Goal: Task Accomplishment & Management: Manage account settings

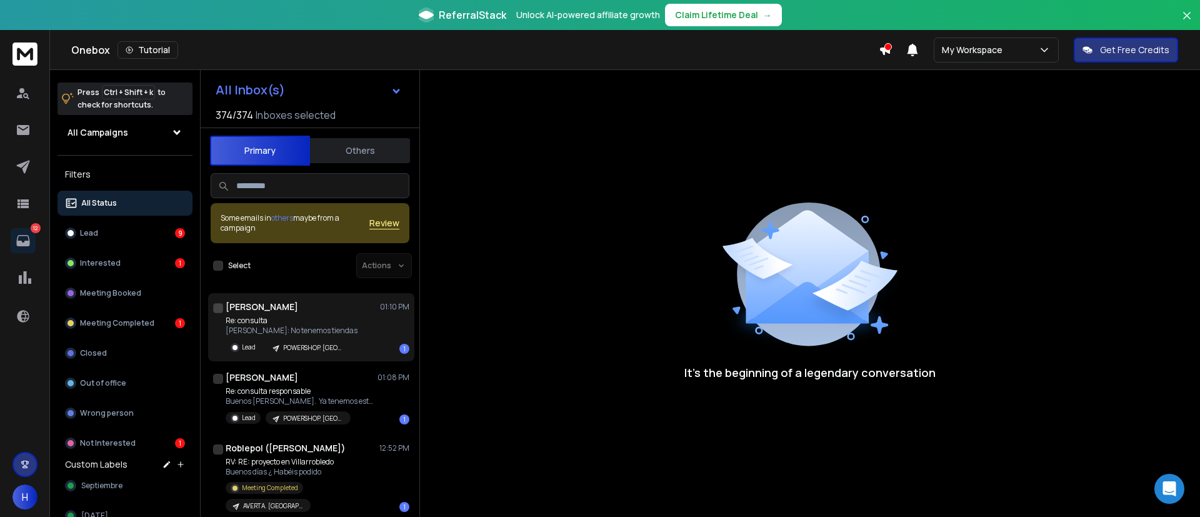
click at [336, 331] on p "[PERSON_NAME]: No tenemos tiendas" at bounding box center [292, 331] width 132 height 10
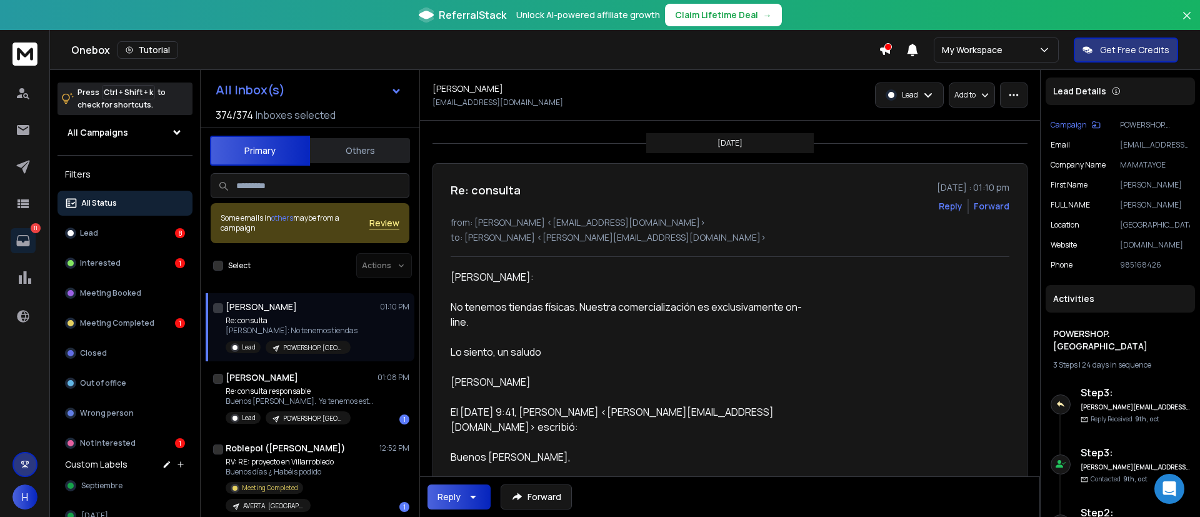
click at [900, 102] on div "Lead" at bounding box center [908, 95] width 67 height 24
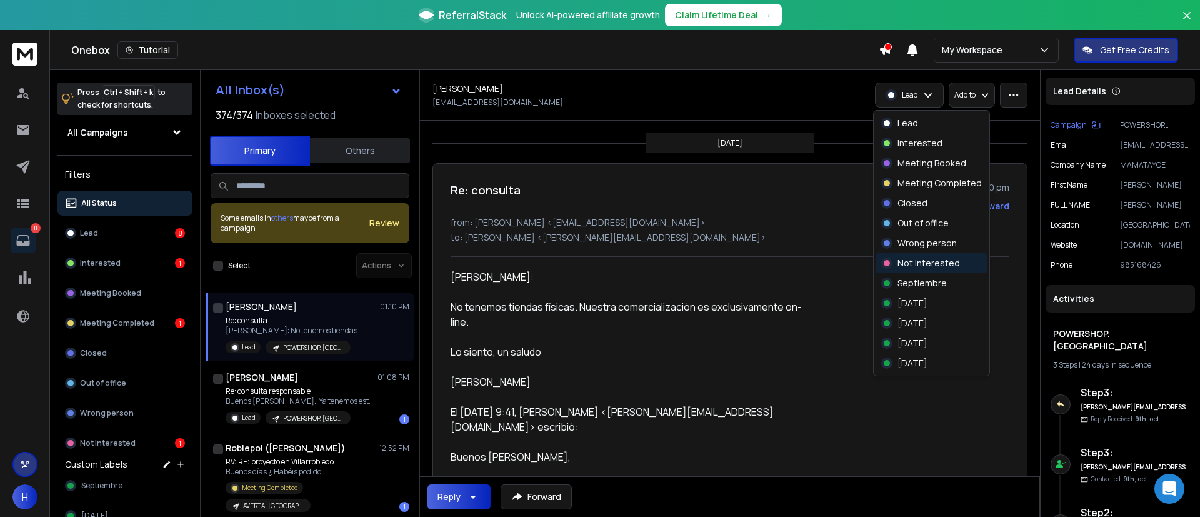
drag, startPoint x: 914, startPoint y: 263, endPoint x: 967, endPoint y: 146, distance: 129.2
click at [914, 263] on p "Not Interested" at bounding box center [928, 263] width 62 height 12
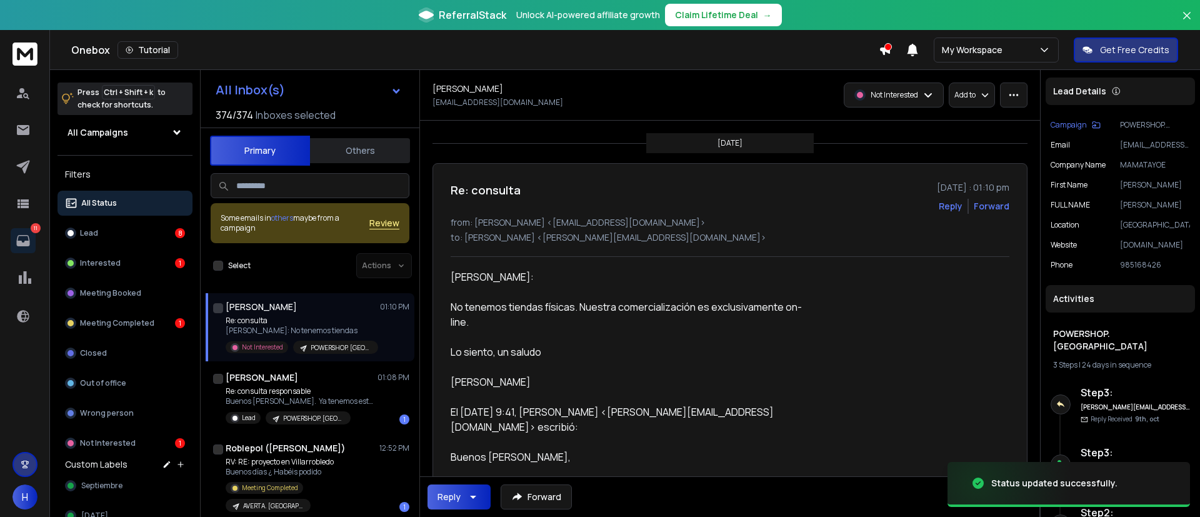
click at [967, 95] on p "Add to" at bounding box center [964, 95] width 21 height 10
click at [977, 121] on div "Subsequence" at bounding box center [991, 123] width 73 height 12
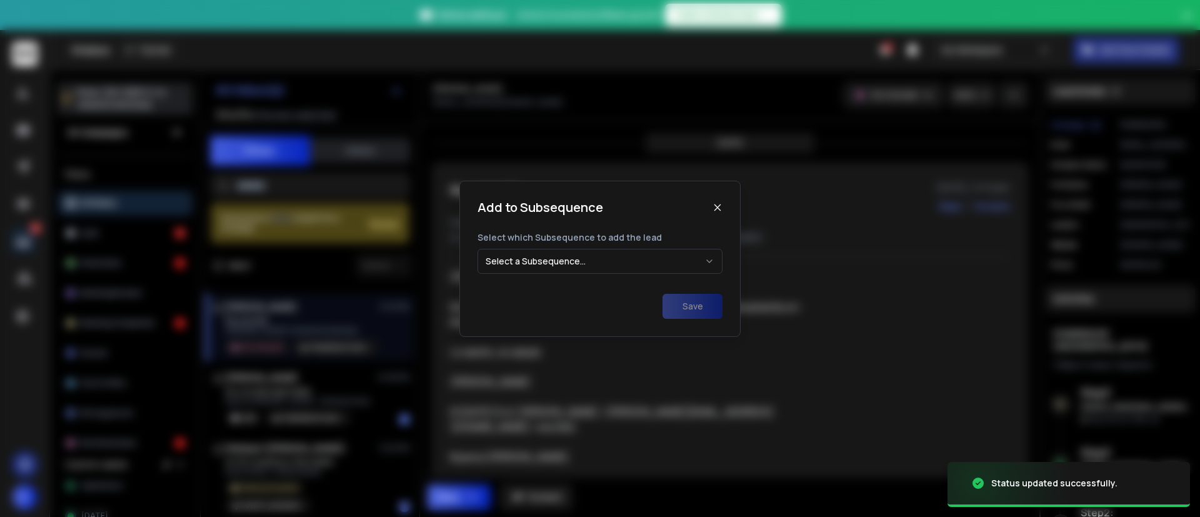
click at [601, 256] on button "Select a Subsequence..." at bounding box center [599, 261] width 245 height 25
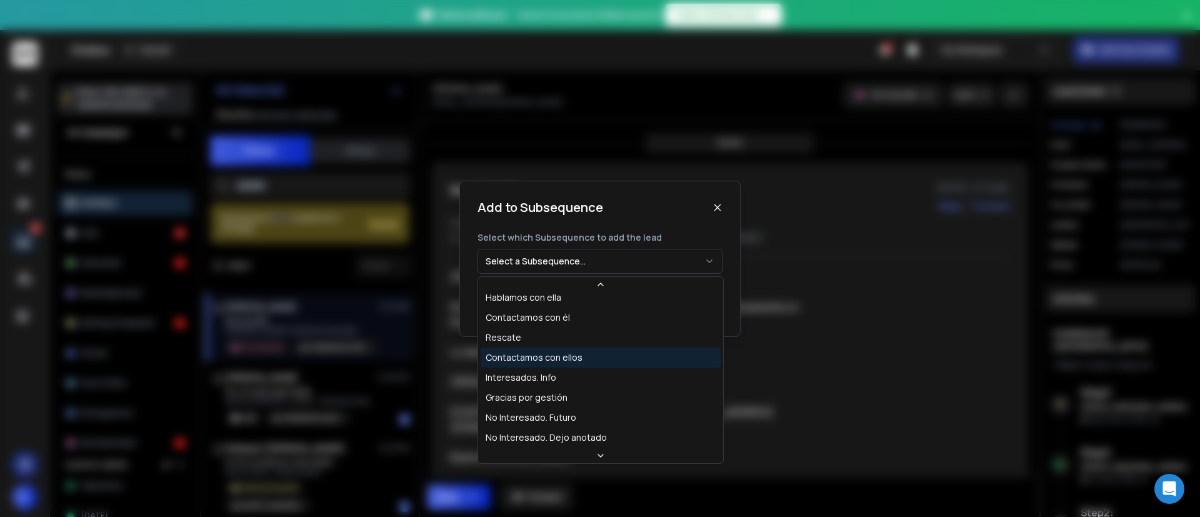
scroll to position [34, 0]
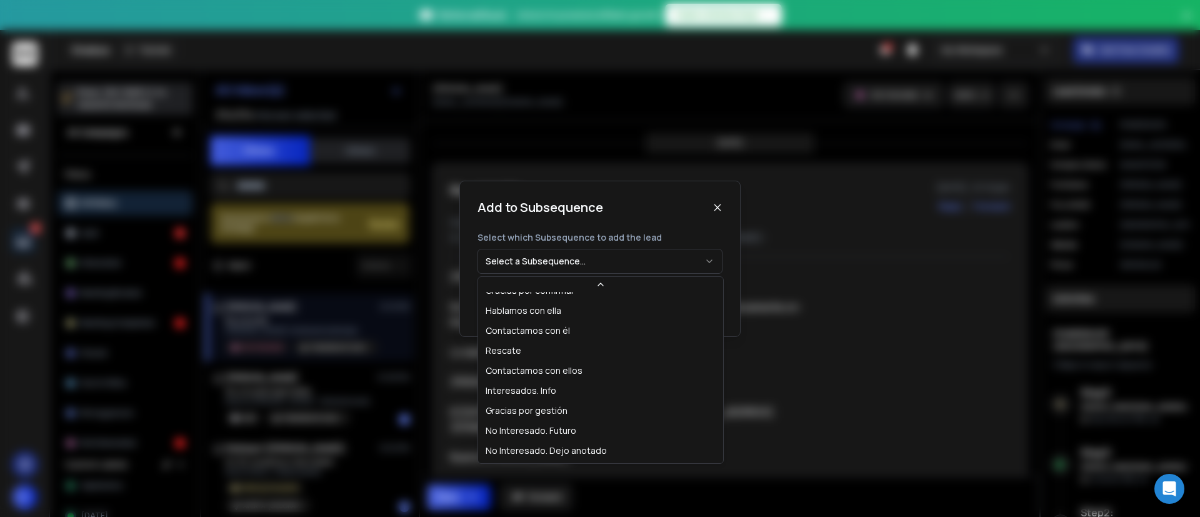
drag, startPoint x: 598, startPoint y: 448, endPoint x: 597, endPoint y: 441, distance: 7.6
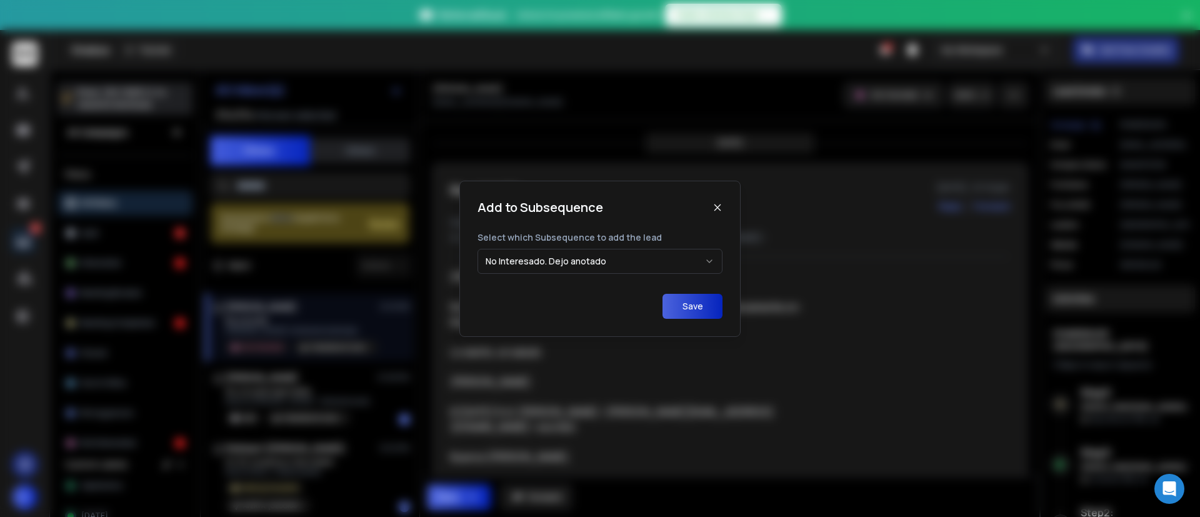
click at [687, 302] on button "Save" at bounding box center [692, 306] width 60 height 25
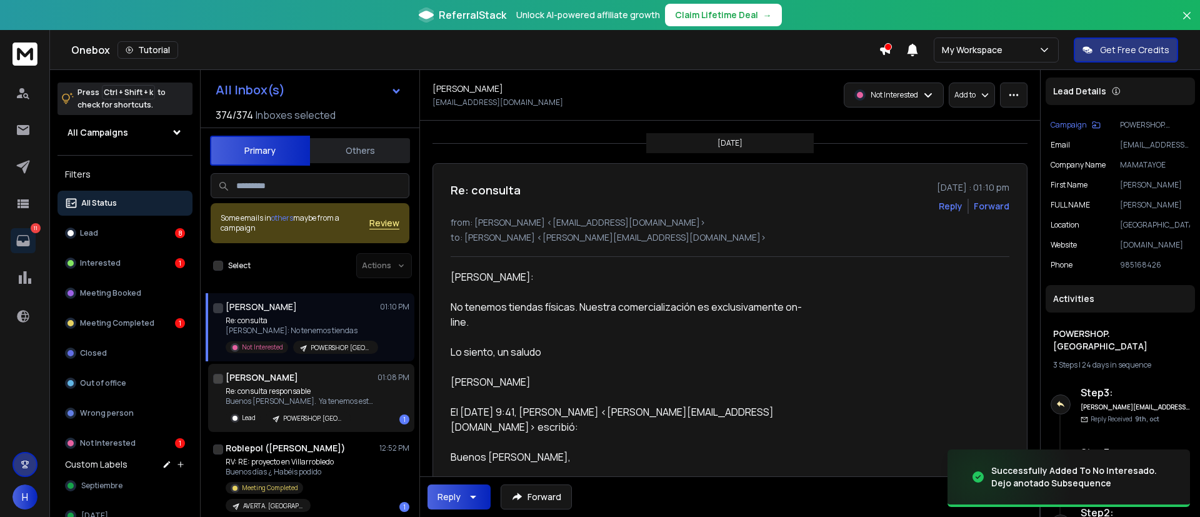
drag, startPoint x: 329, startPoint y: 378, endPoint x: 351, endPoint y: 366, distance: 25.2
click at [328, 378] on div "[PERSON_NAME] 01:08 PM" at bounding box center [318, 377] width 184 height 12
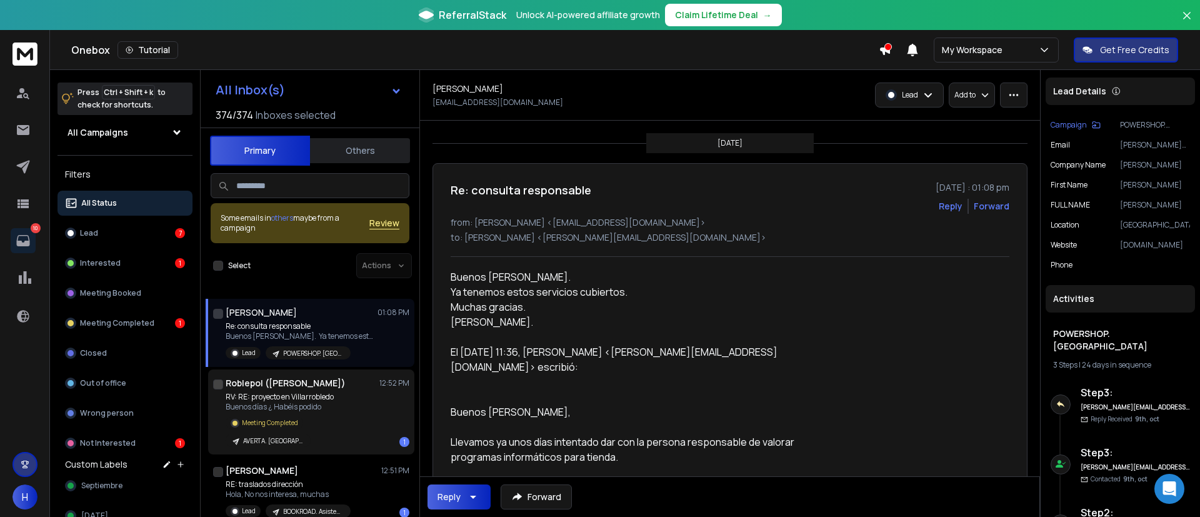
scroll to position [94, 0]
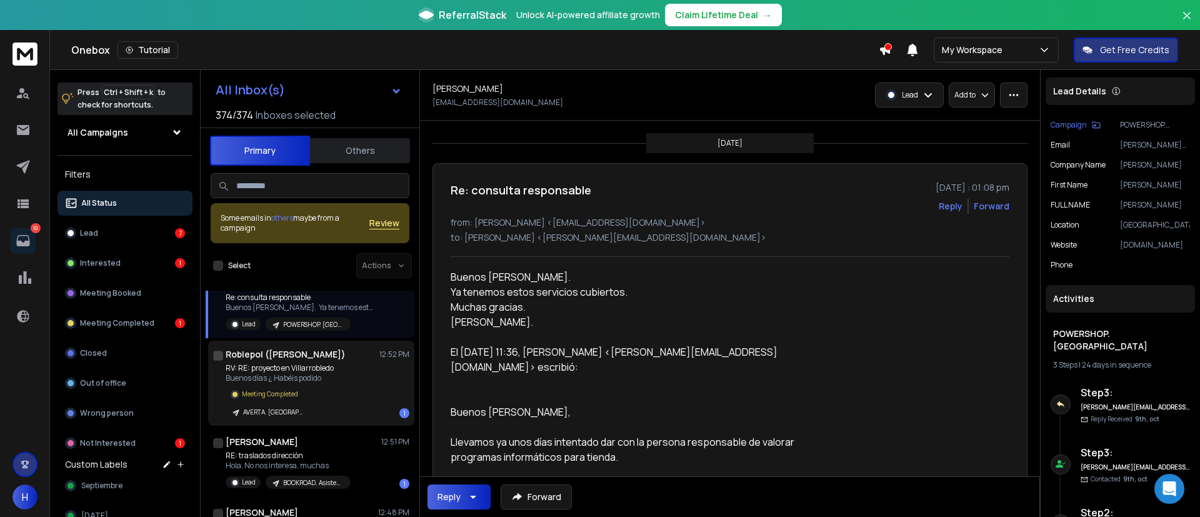
click at [364, 399] on div "Meeting Completed AVERTA. [GEOGRAPHIC_DATA]" at bounding box center [308, 403] width 164 height 30
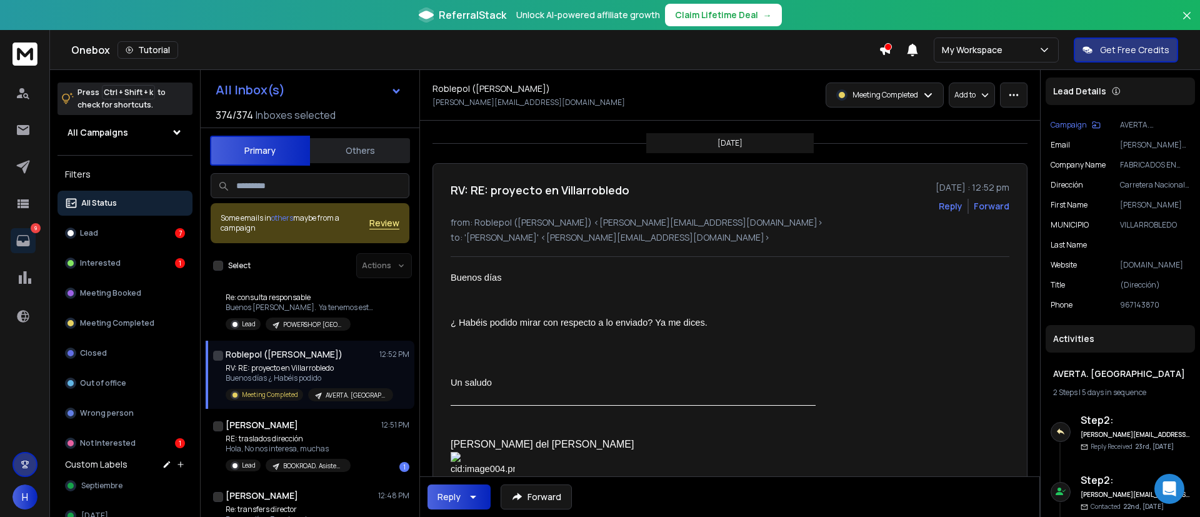
click at [880, 100] on div "Meeting Completed" at bounding box center [884, 95] width 117 height 24
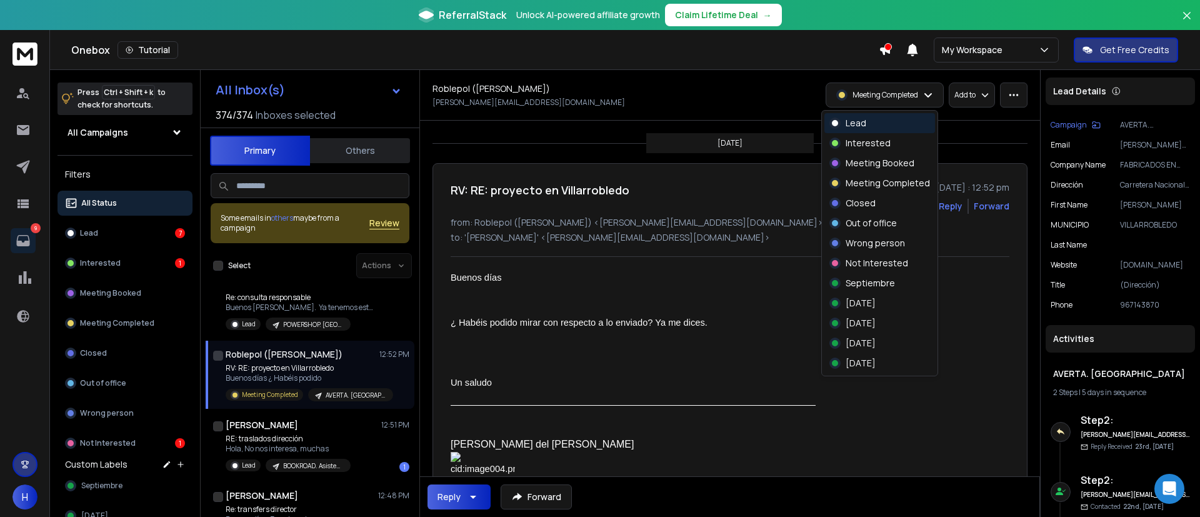
drag, startPoint x: 877, startPoint y: 124, endPoint x: 611, endPoint y: 197, distance: 275.9
click at [877, 124] on div "Lead" at bounding box center [879, 123] width 111 height 20
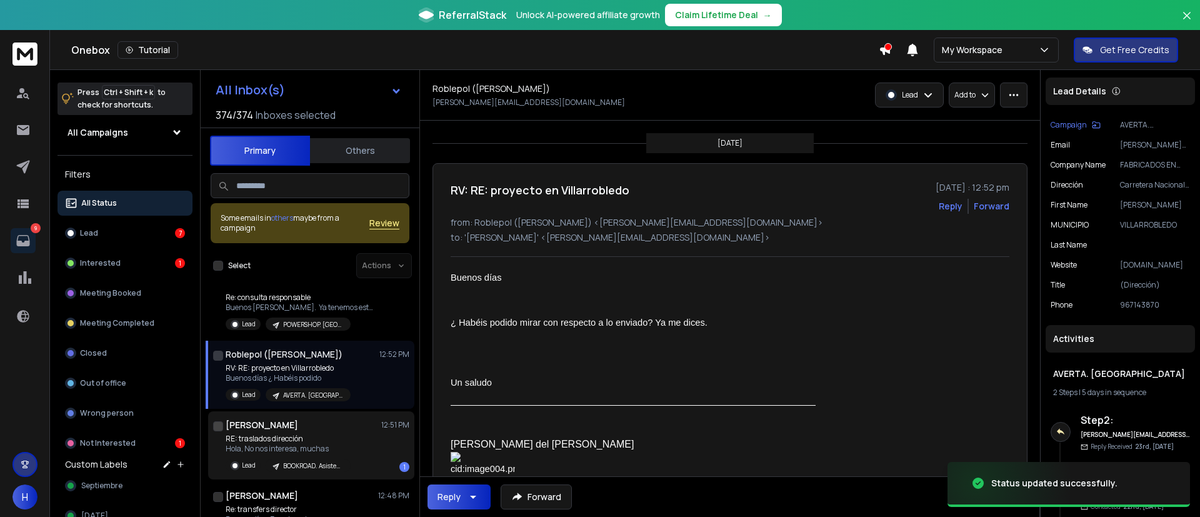
scroll to position [187, 0]
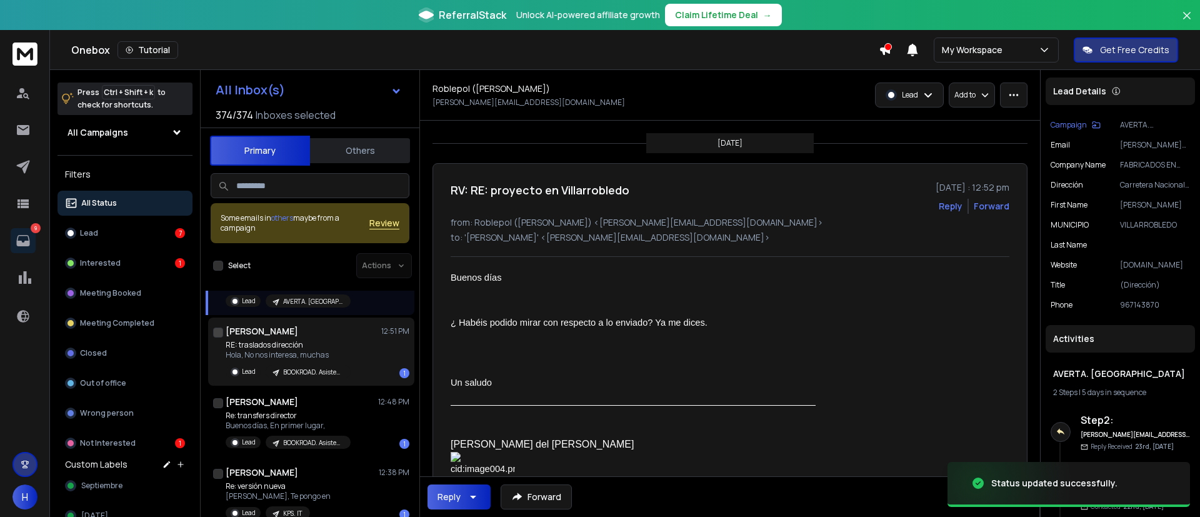
click at [367, 352] on div "RE: traslados dirección Hola, No nos interesa, muchas Lead BOOKROAD. Asistente 1" at bounding box center [318, 359] width 184 height 38
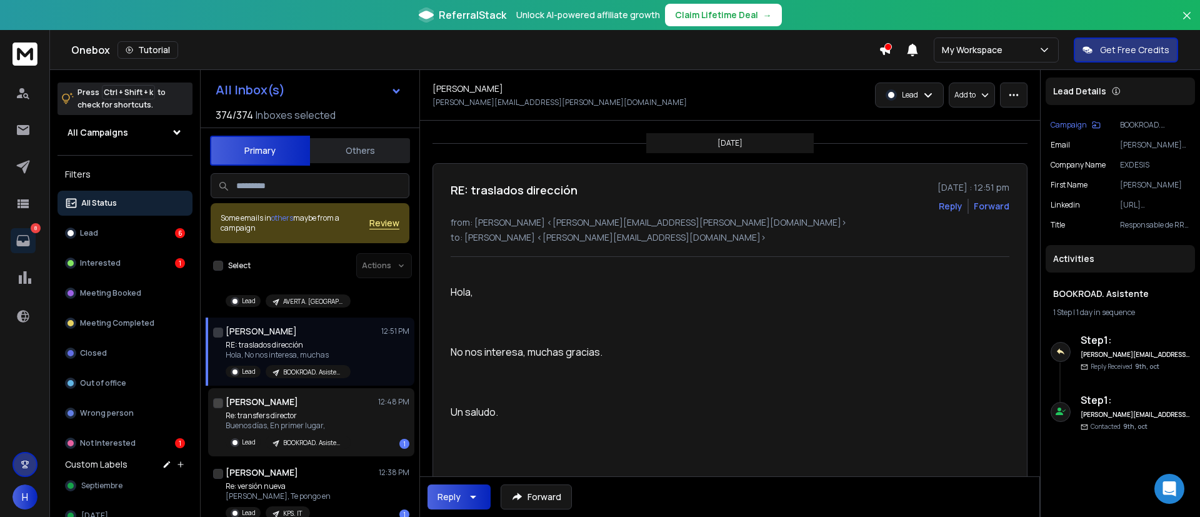
click at [285, 412] on p "Re: transfers director" at bounding box center [288, 416] width 125 height 10
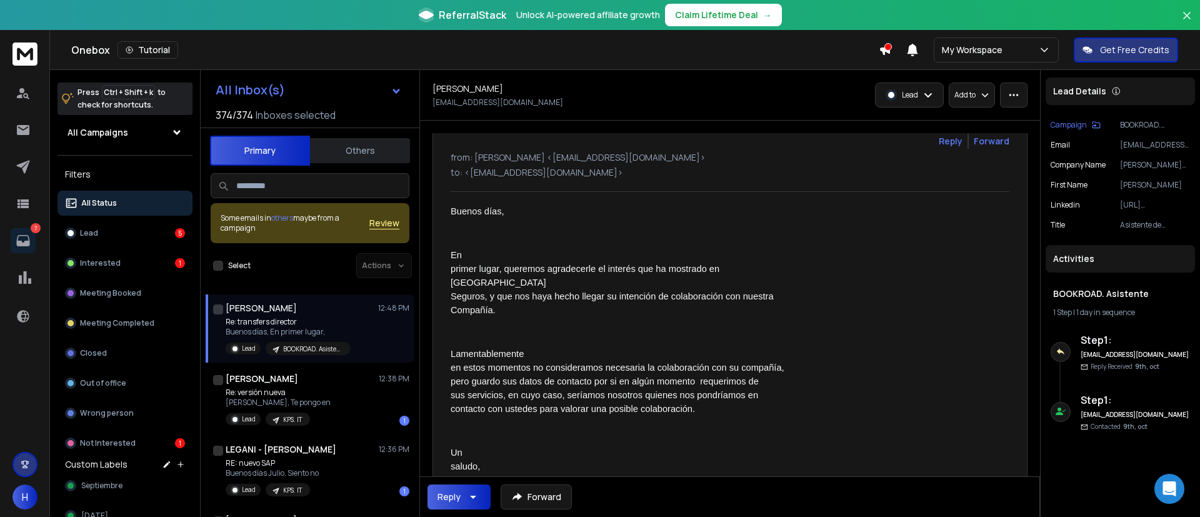
scroll to position [94, 0]
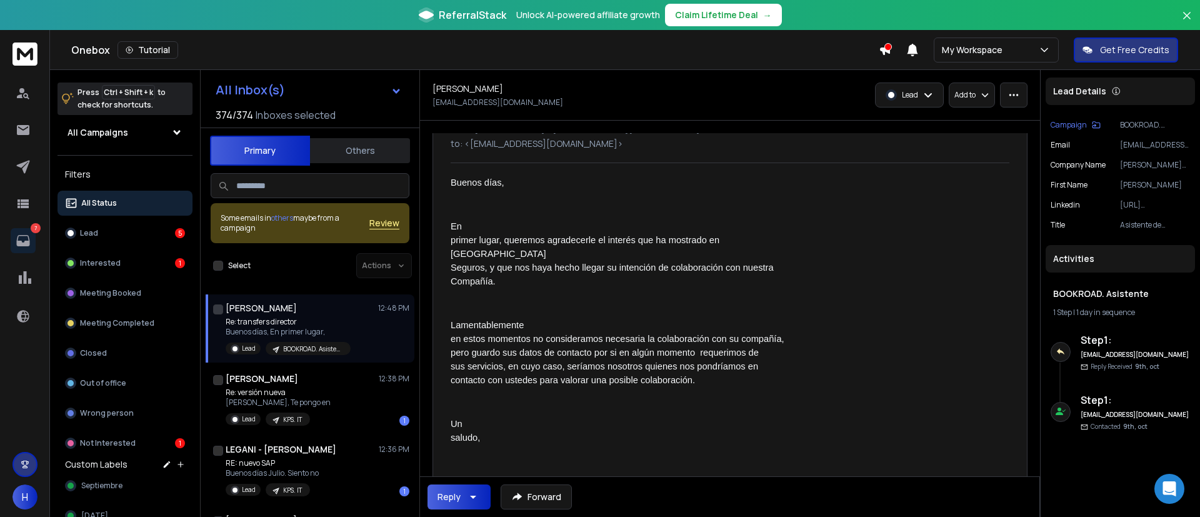
drag, startPoint x: 341, startPoint y: 405, endPoint x: 373, endPoint y: 339, distance: 72.9
click at [341, 404] on div "Re: versión nueva [PERSON_NAME], Te pongo en Lead KPS. IT 1" at bounding box center [318, 406] width 184 height 38
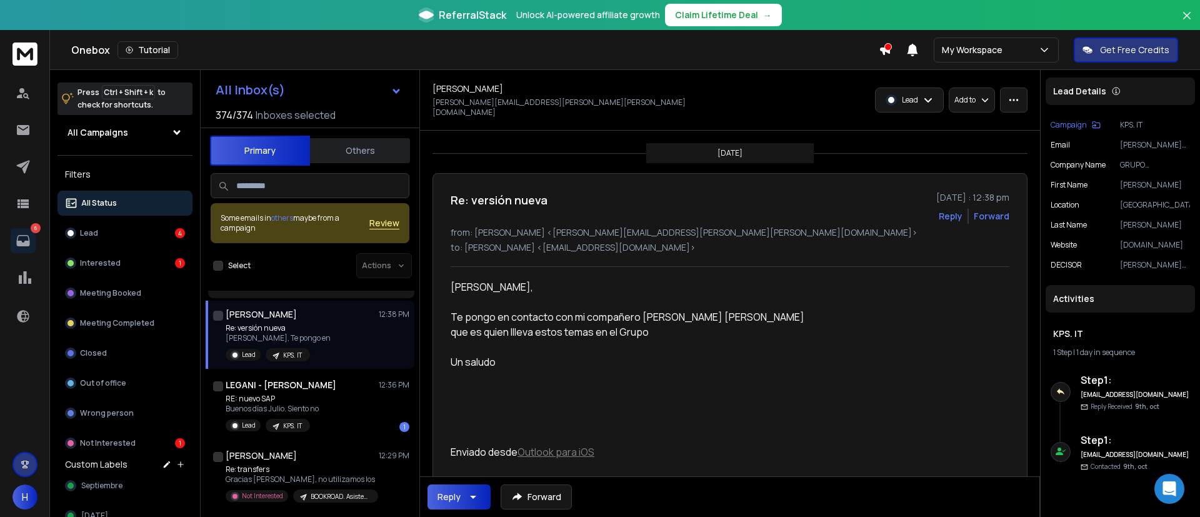
scroll to position [375, 0]
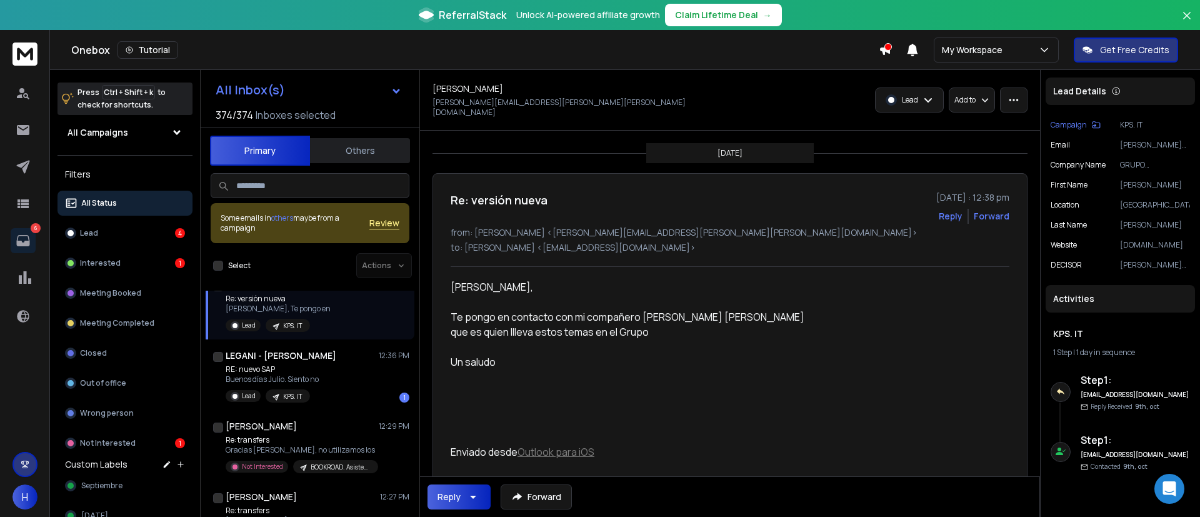
drag, startPoint x: 332, startPoint y: 379, endPoint x: 369, endPoint y: 334, distance: 57.7
click at [332, 379] on div "RE: nuevo SAP Buenos días [PERSON_NAME]. Siento no Lead KPS. IT 1" at bounding box center [318, 383] width 184 height 38
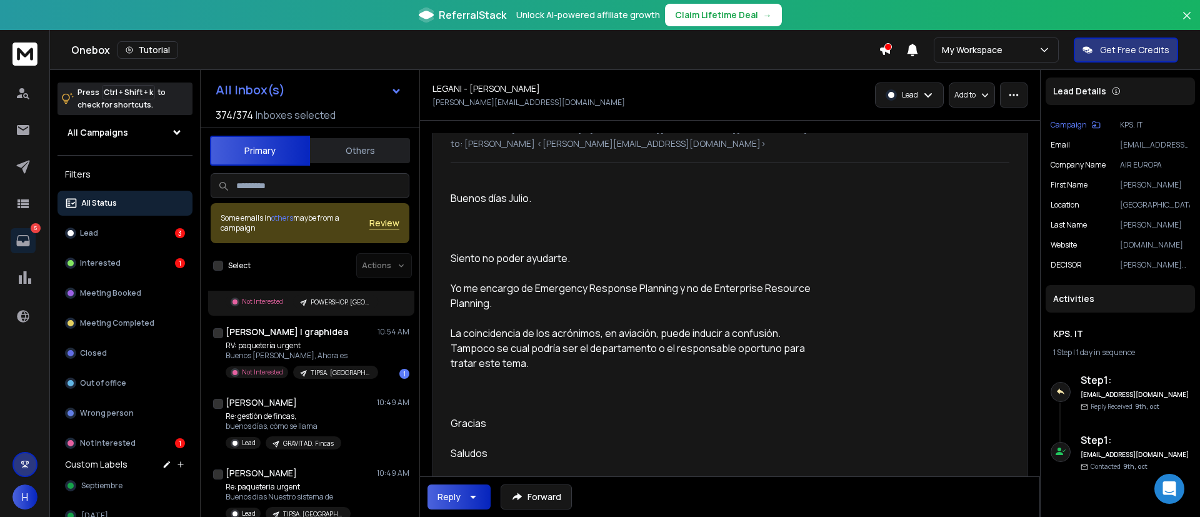
scroll to position [1312, 0]
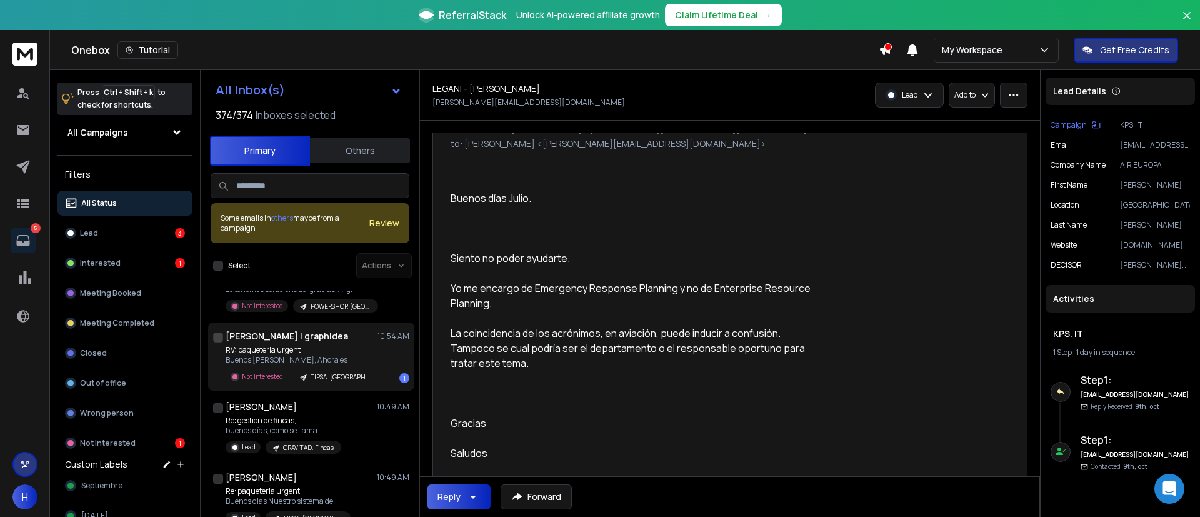
click at [361, 345] on p "RV: paqueteria urgent" at bounding box center [301, 350] width 150 height 10
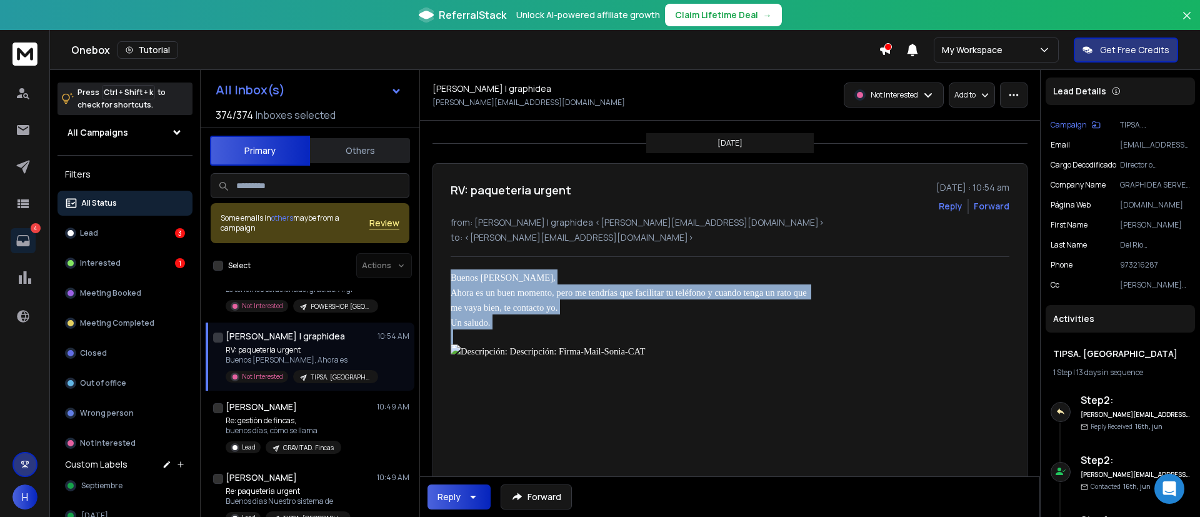
drag, startPoint x: 580, startPoint y: 333, endPoint x: 438, endPoint y: 279, distance: 151.7
copy div "Buenos [PERSON_NAME], [PERSON_NAME] es un buen momento, pero me tendrías que fa…"
click at [630, 395] on img at bounding box center [584, 390] width 266 height 92
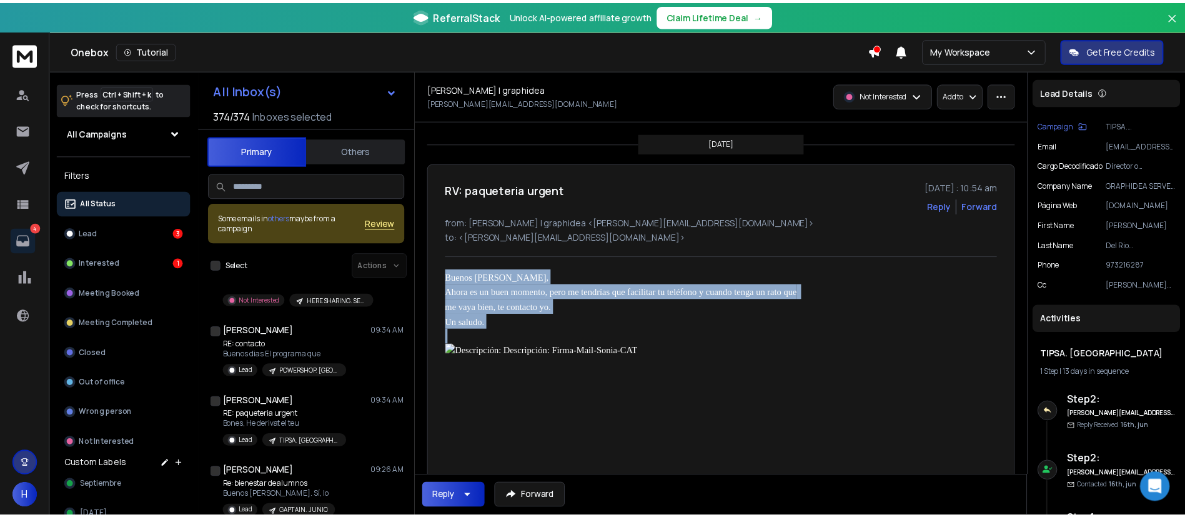
scroll to position [2250, 0]
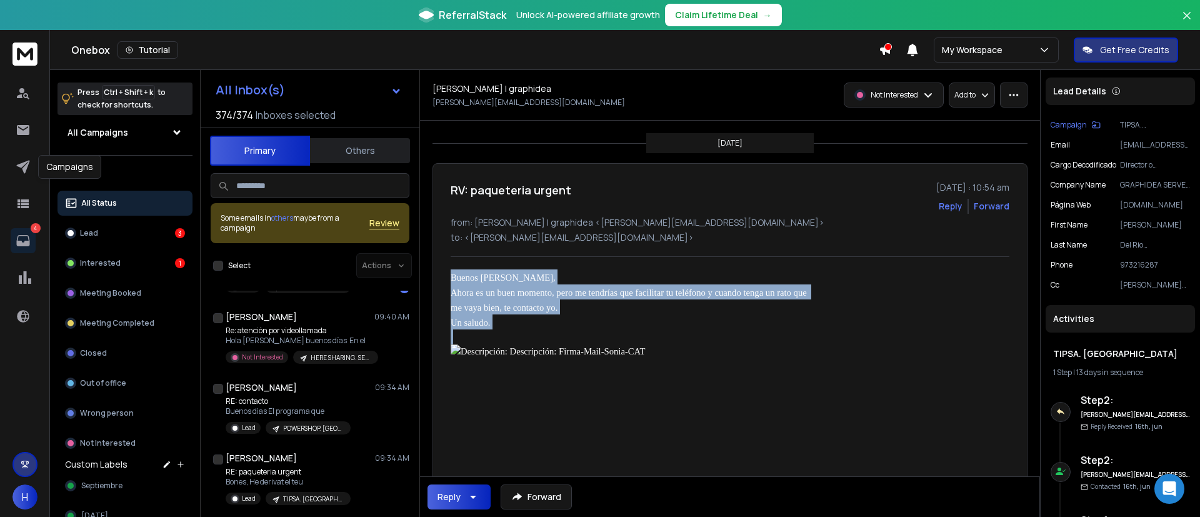
click at [24, 163] on icon at bounding box center [22, 167] width 13 height 13
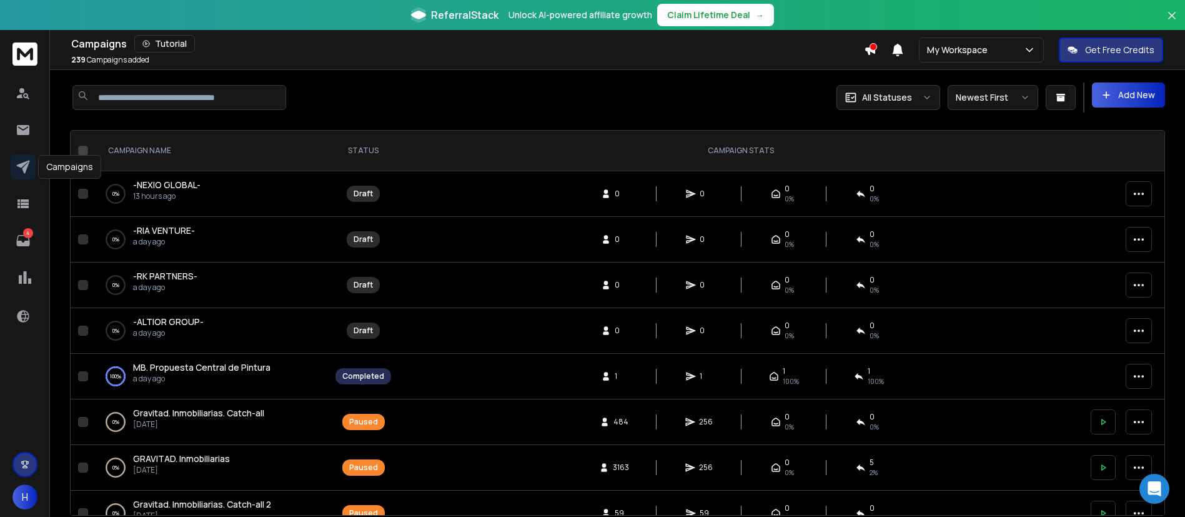
click at [227, 283] on div "0 % -RK PARTNERS- a day ago" at bounding box center [211, 285] width 210 height 30
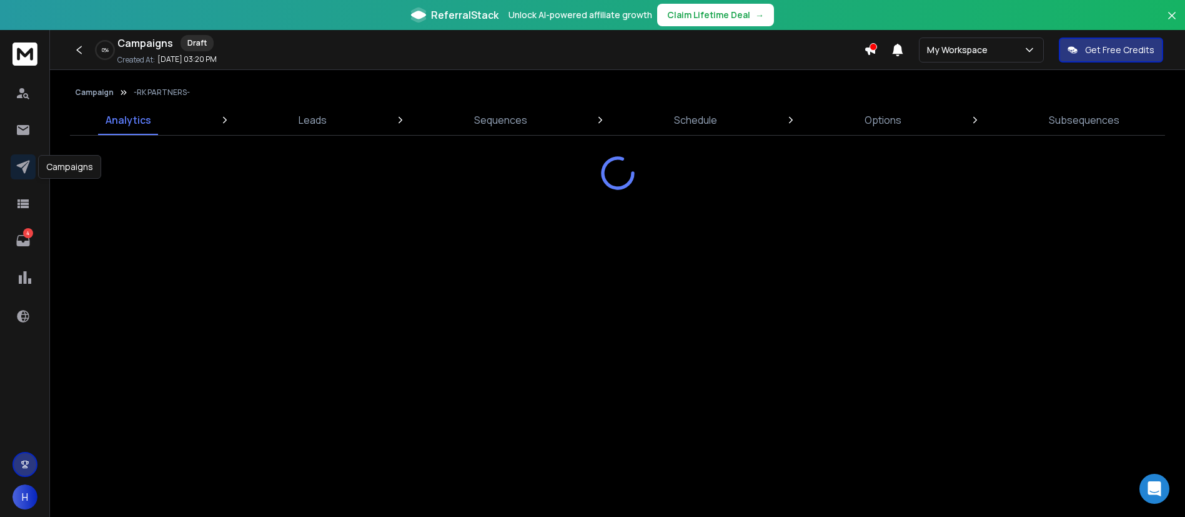
drag, startPoint x: 17, startPoint y: 161, endPoint x: 86, endPoint y: 162, distance: 68.7
click at [17, 161] on icon at bounding box center [23, 166] width 15 height 15
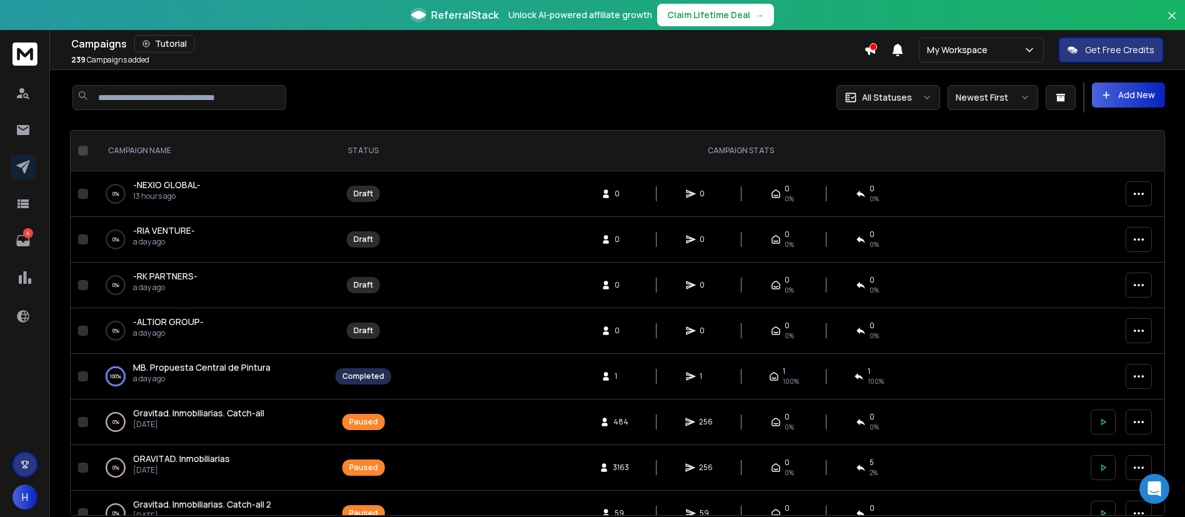
click at [197, 272] on div "0 % -RK PARTNERS- a day ago" at bounding box center [211, 285] width 210 height 30
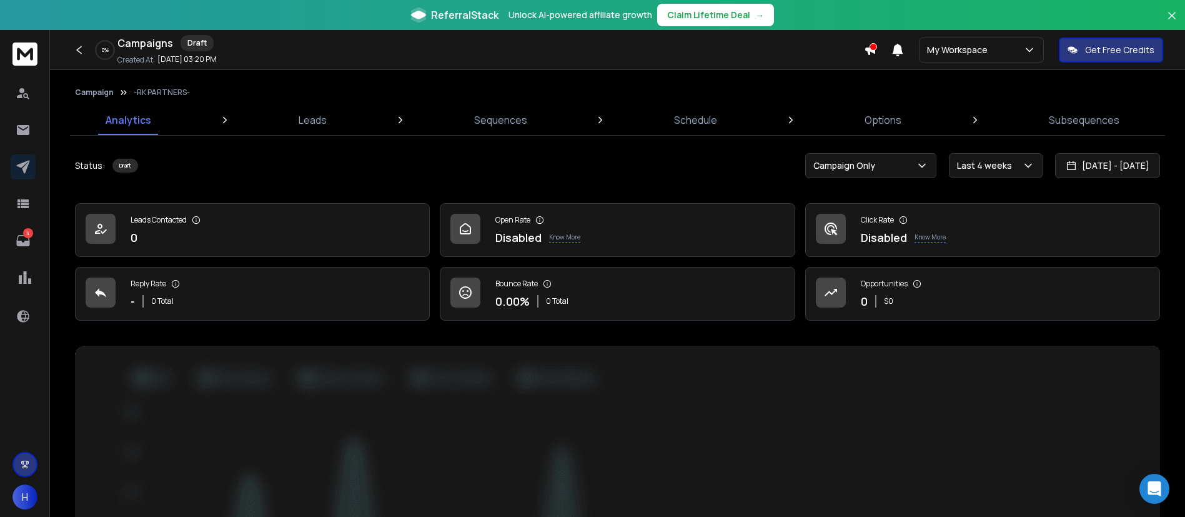
drag, startPoint x: 883, startPoint y: 121, endPoint x: 838, endPoint y: 111, distance: 46.1
click at [884, 121] on p "Options" at bounding box center [883, 119] width 37 height 15
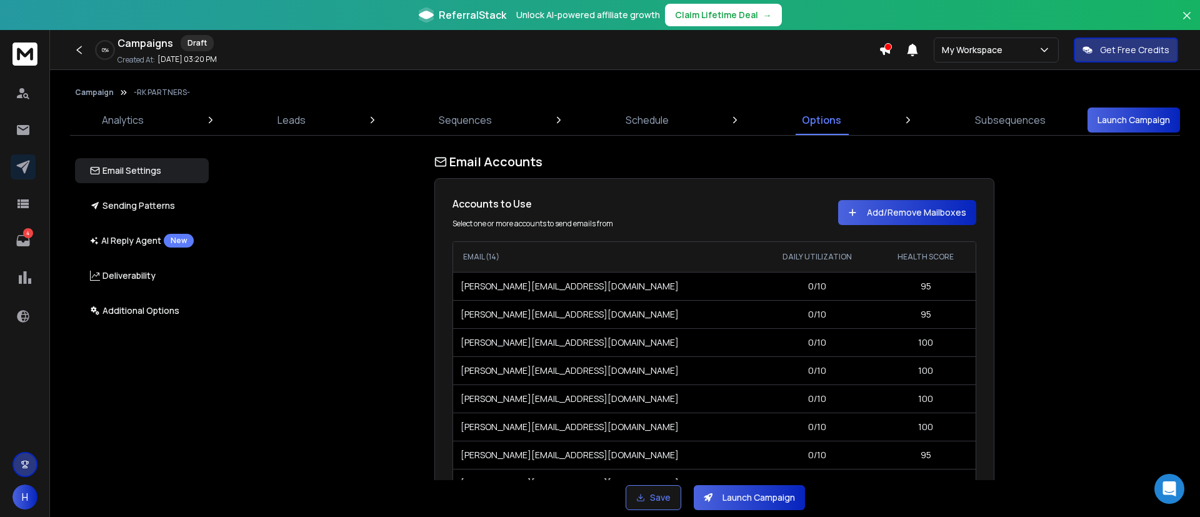
click at [230, 396] on div "Email Accounts Accounts to Use Select one or more accounts to send emails from …" at bounding box center [722, 316] width 986 height 327
click at [24, 171] on icon at bounding box center [22, 167] width 13 height 13
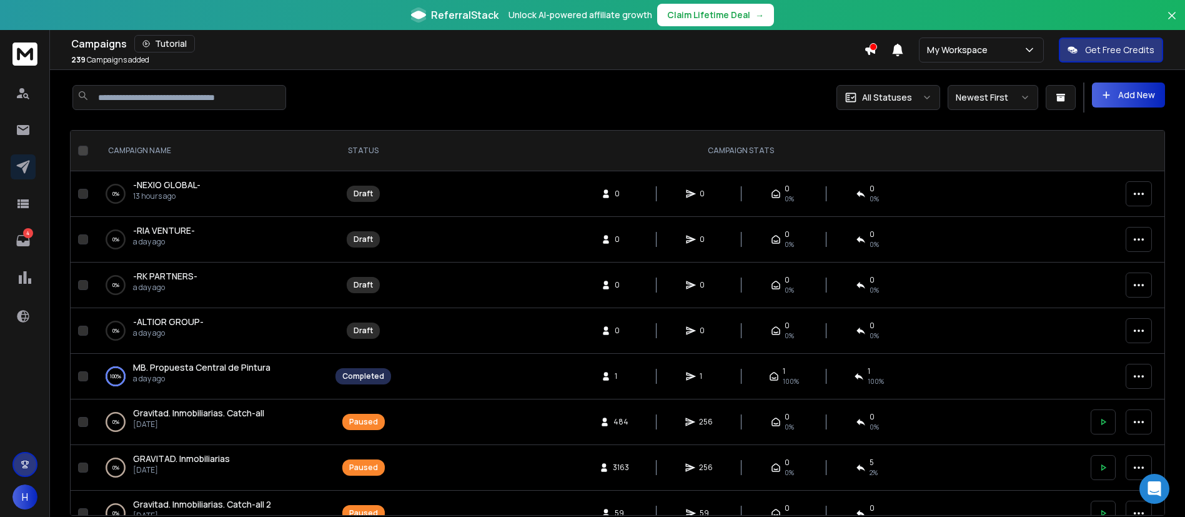
click at [195, 277] on span "-RK PARTNERS-" at bounding box center [165, 276] width 64 height 12
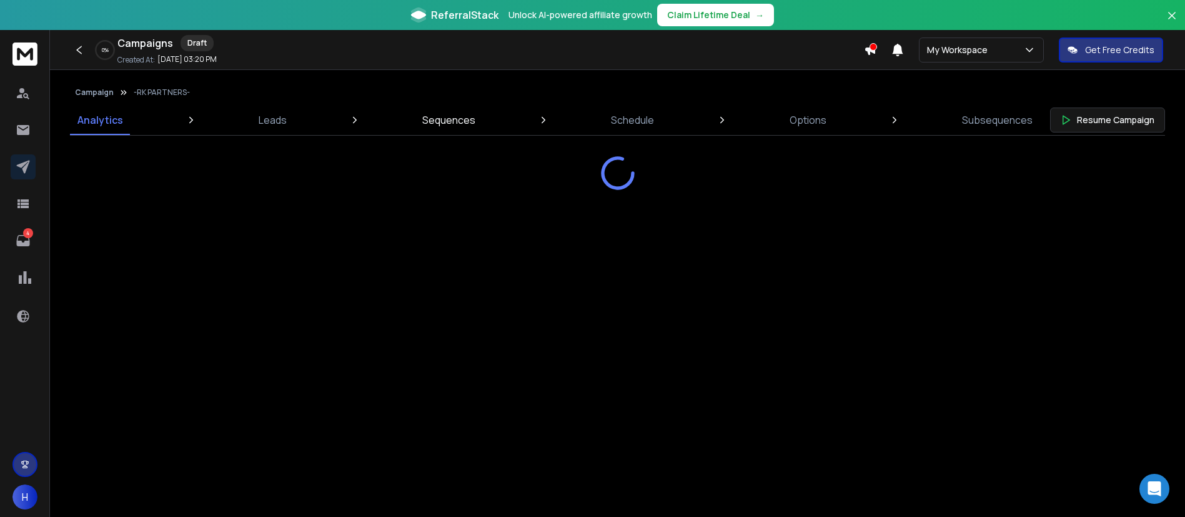
click at [446, 130] on link "Sequences" at bounding box center [449, 120] width 68 height 30
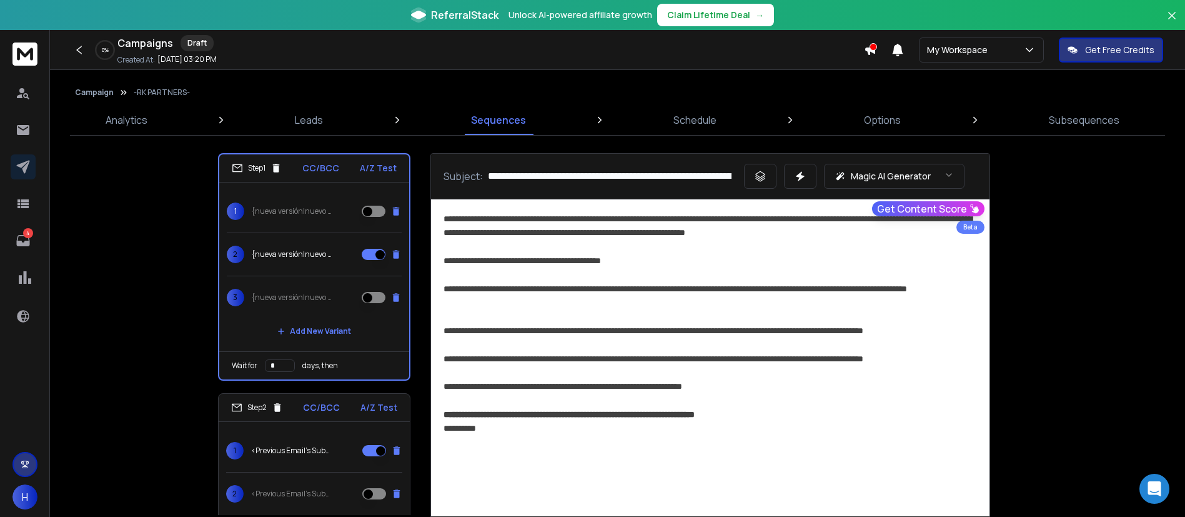
click at [286, 253] on p "{nueva versión|nuevo SAP|versión nueva|nueva versión Public Cloud|nueva versión…" at bounding box center [292, 254] width 80 height 10
